Goal: Task Accomplishment & Management: Manage account settings

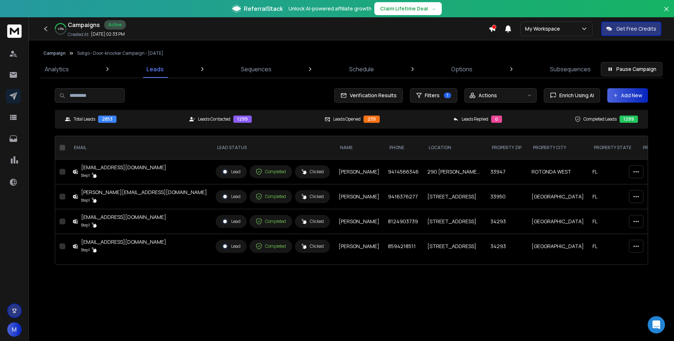
click at [57, 52] on button "Campaign" at bounding box center [54, 53] width 22 height 6
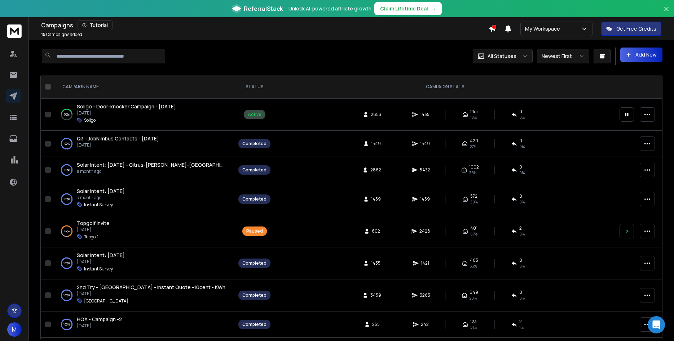
click at [130, 105] on span "Soligo - Door-knocker Campaign - [DATE]" at bounding box center [126, 106] width 99 height 7
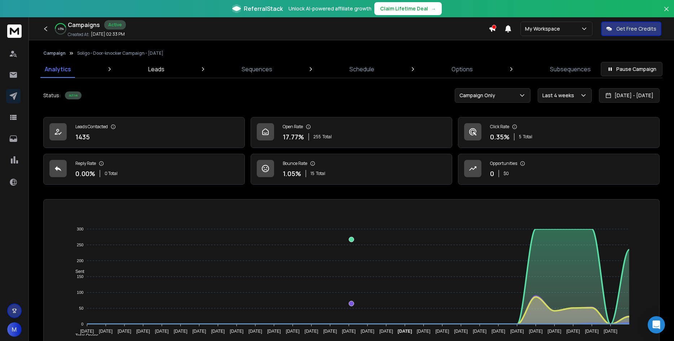
click at [159, 70] on p "Leads" at bounding box center [156, 69] width 16 height 9
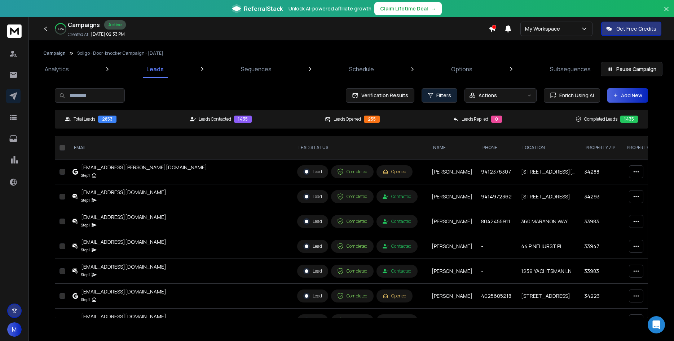
click at [440, 90] on button "Filters" at bounding box center [439, 95] width 36 height 14
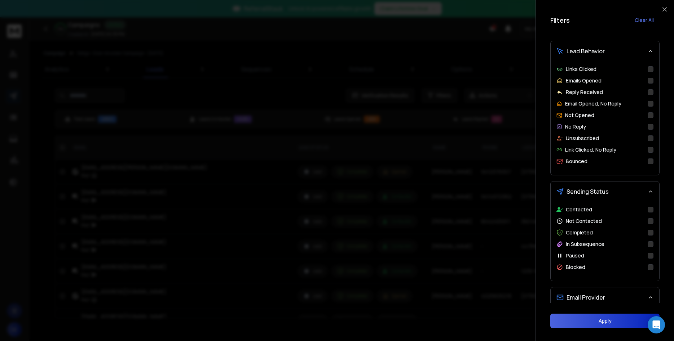
click at [653, 69] on div "Links Clicked Emails Opened Reply Received Email Opened, No Reply Not Opened No…" at bounding box center [604, 121] width 108 height 110
click at [651, 69] on button "Links Clicked" at bounding box center [650, 69] width 6 height 6
click at [605, 318] on button "Apply" at bounding box center [604, 321] width 109 height 14
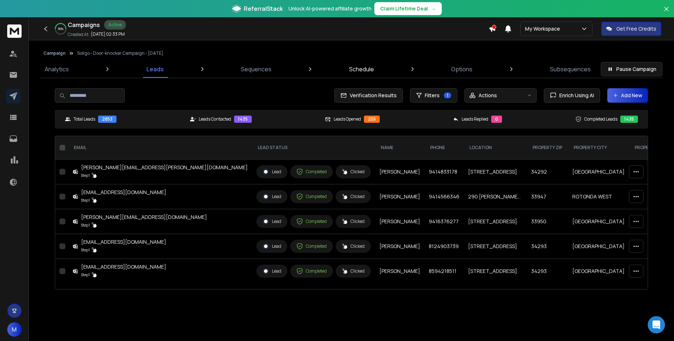
click at [363, 69] on p "Schedule" at bounding box center [361, 69] width 25 height 9
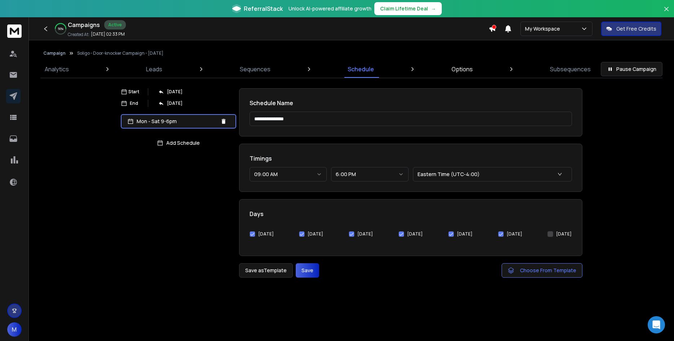
click at [464, 71] on p "Options" at bounding box center [461, 69] width 21 height 9
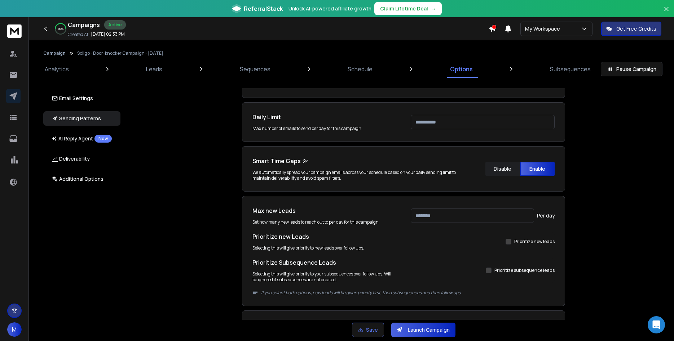
scroll to position [333, 0]
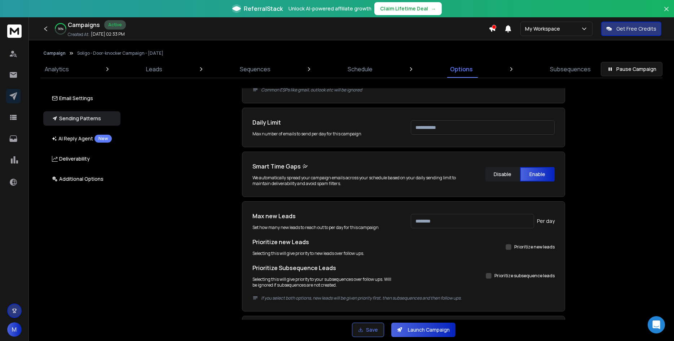
drag, startPoint x: 470, startPoint y: 128, endPoint x: 394, endPoint y: 128, distance: 75.3
click at [411, 128] on input "***" at bounding box center [483, 127] width 144 height 14
type input "***"
drag, startPoint x: 439, startPoint y: 223, endPoint x: 412, endPoint y: 222, distance: 26.7
click at [412, 222] on input "***" at bounding box center [472, 221] width 123 height 14
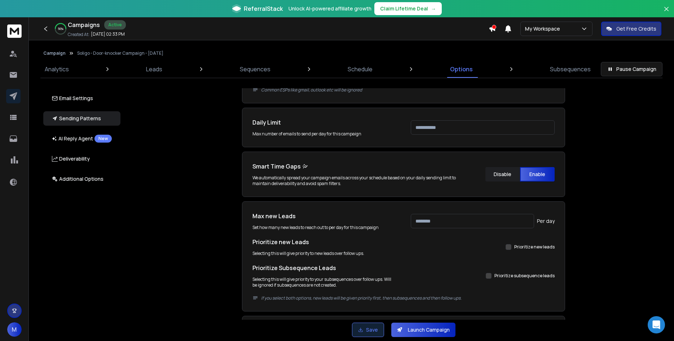
type input "***"
click at [371, 326] on button "Save" at bounding box center [368, 330] width 32 height 14
click at [54, 53] on button "Campaign" at bounding box center [54, 53] width 22 height 6
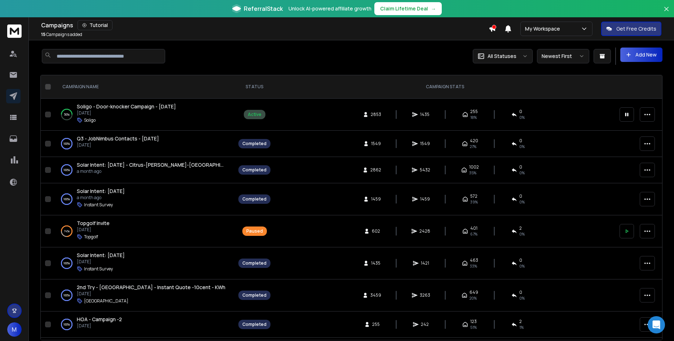
click at [125, 108] on span "Soligo - Door-knocker Campaign - [DATE]" at bounding box center [126, 106] width 99 height 7
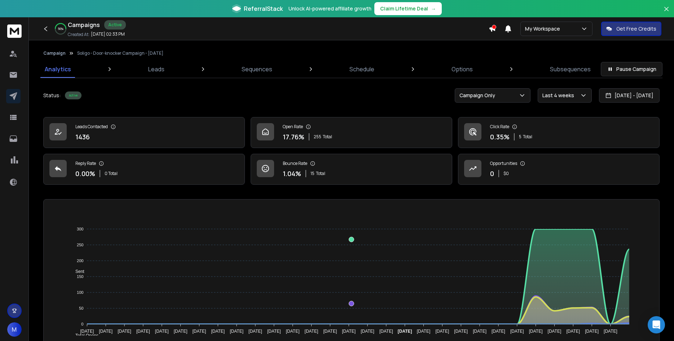
scroll to position [126, 0]
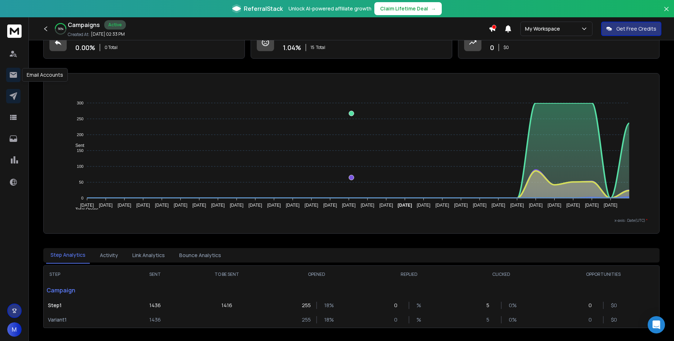
click at [12, 76] on icon at bounding box center [13, 75] width 7 height 6
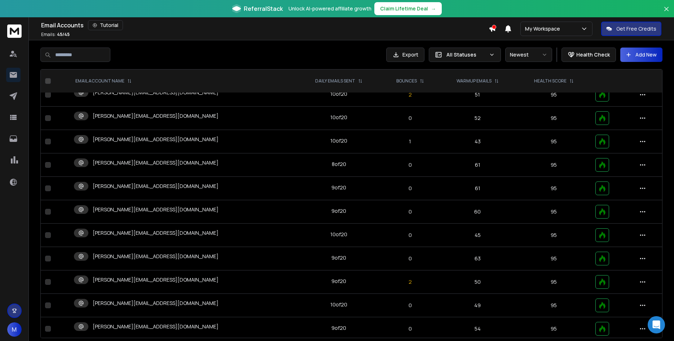
scroll to position [815, 0]
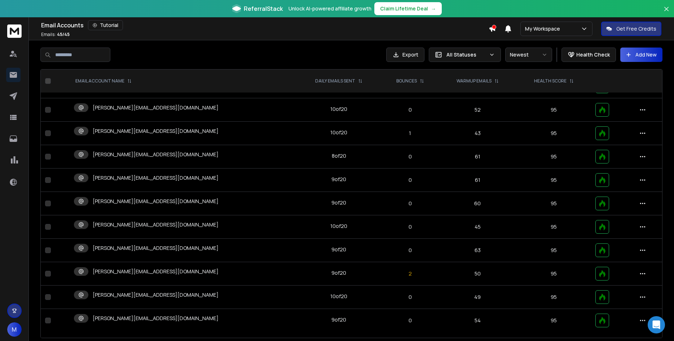
click at [393, 275] on p "2" at bounding box center [410, 273] width 48 height 7
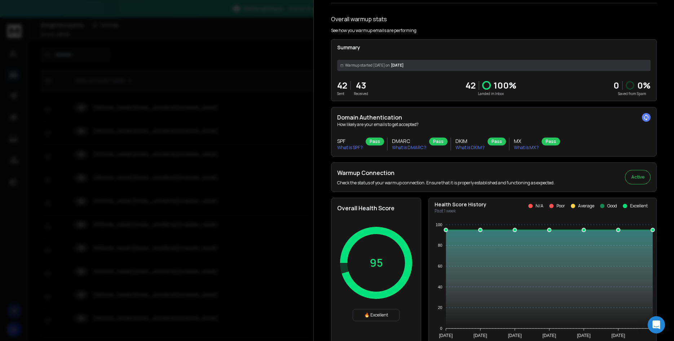
scroll to position [0, 0]
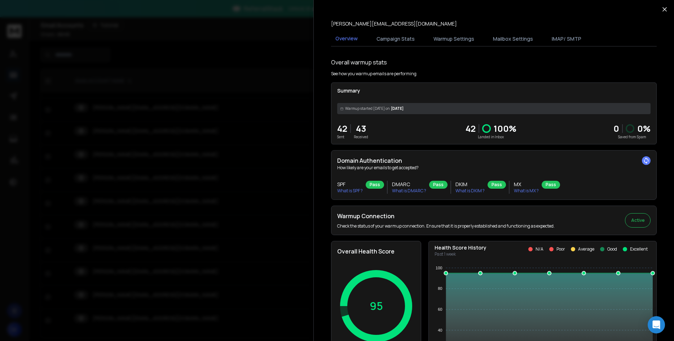
click at [665, 10] on icon "button" at bounding box center [664, 10] width 4 height 4
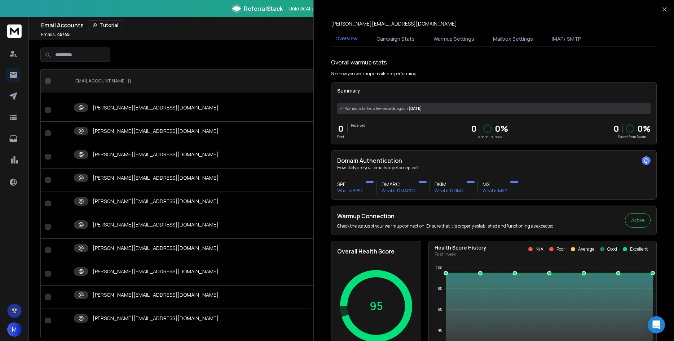
scroll to position [815, 0]
